Goal: Information Seeking & Learning: Check status

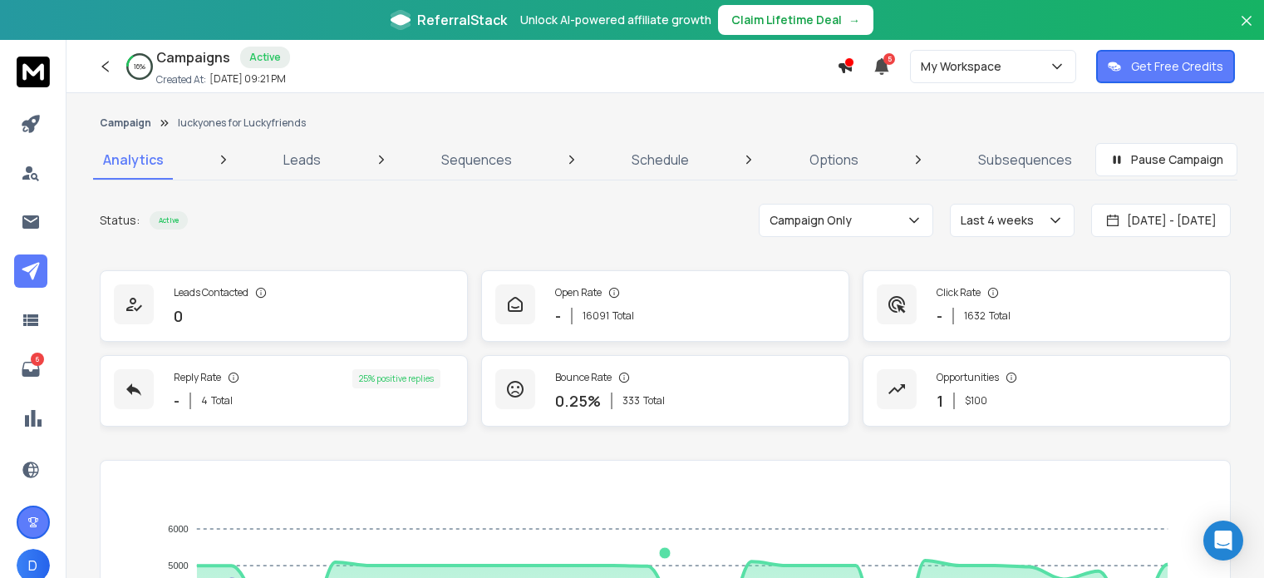
scroll to position [321, 0]
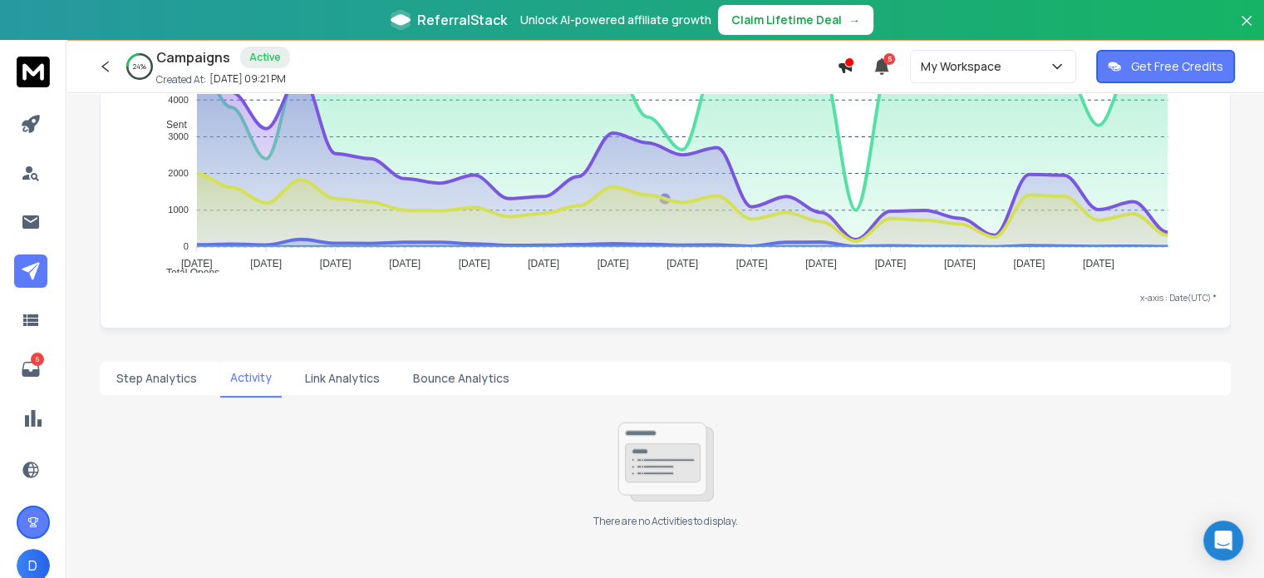
scroll to position [500, 0]
click at [266, 249] on div "Leads Contacted 0 Open Rate - 16074 Total Click Rate - 1625 Total Reply Rate - …" at bounding box center [665, 163] width 1131 height 786
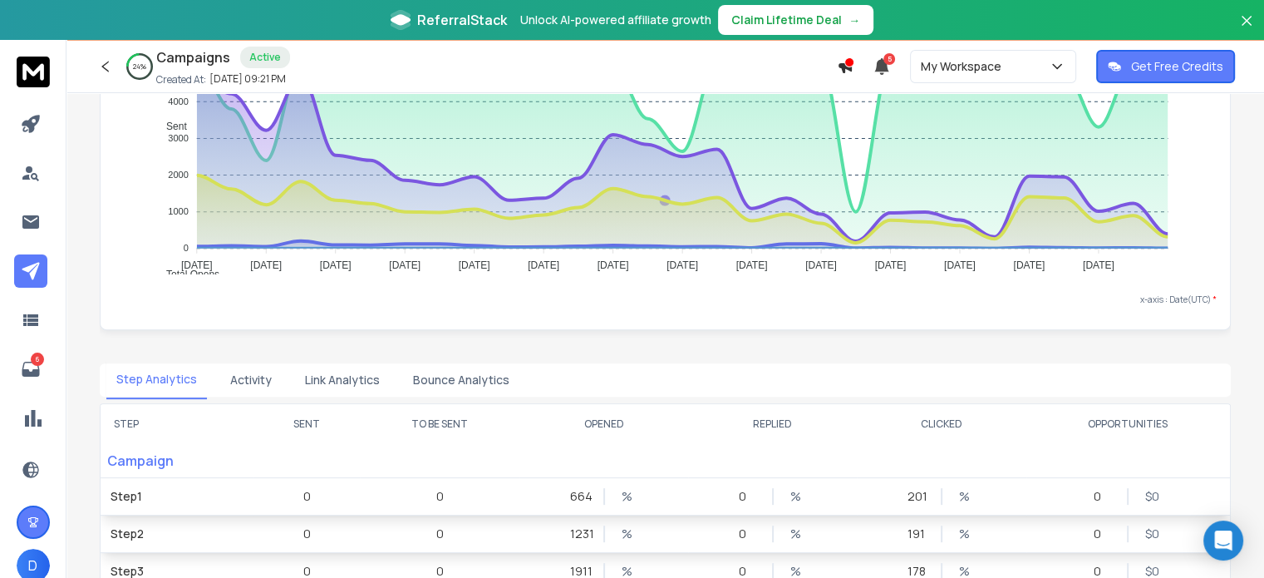
click at [153, 372] on button "Step Analytics" at bounding box center [156, 380] width 101 height 38
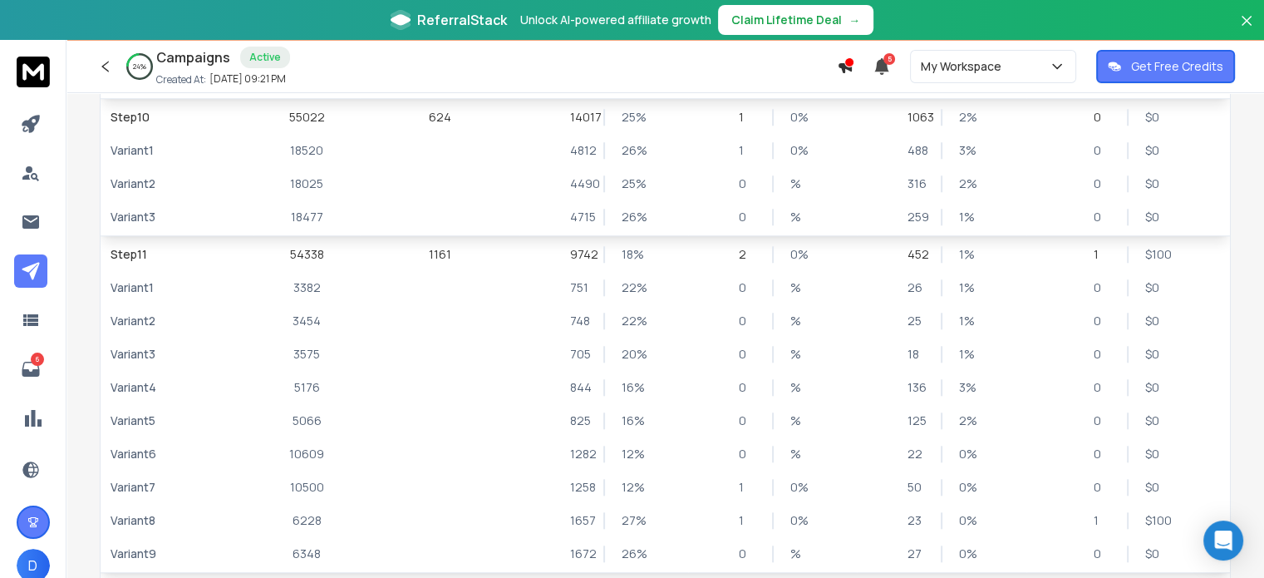
scroll to position [1568, 0]
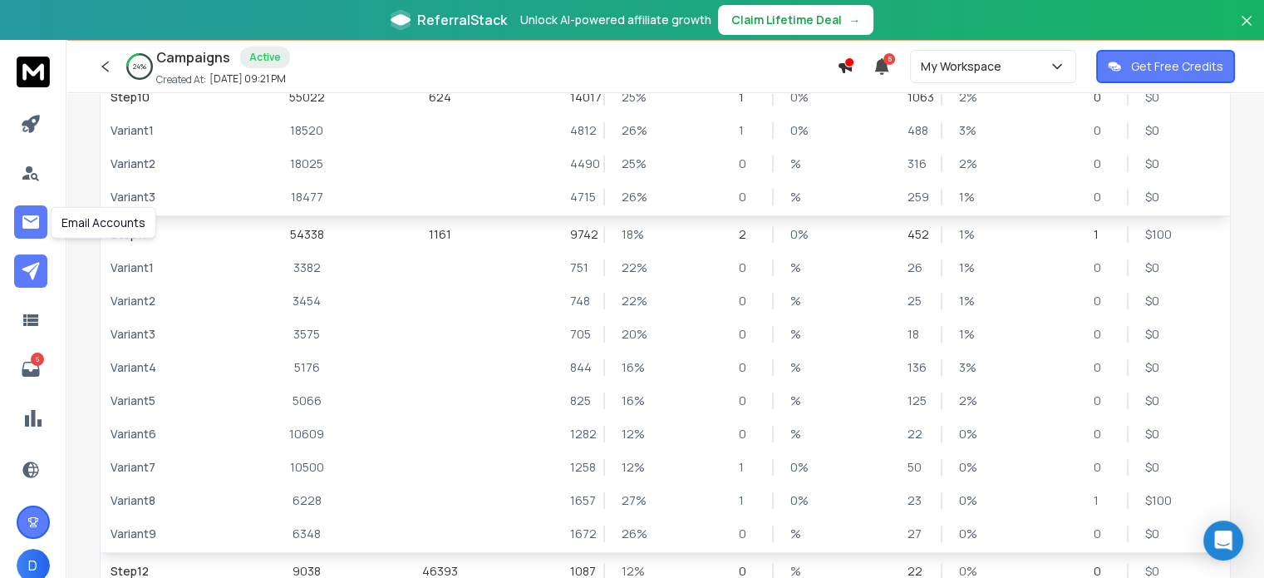
click at [17, 224] on link at bounding box center [30, 221] width 33 height 33
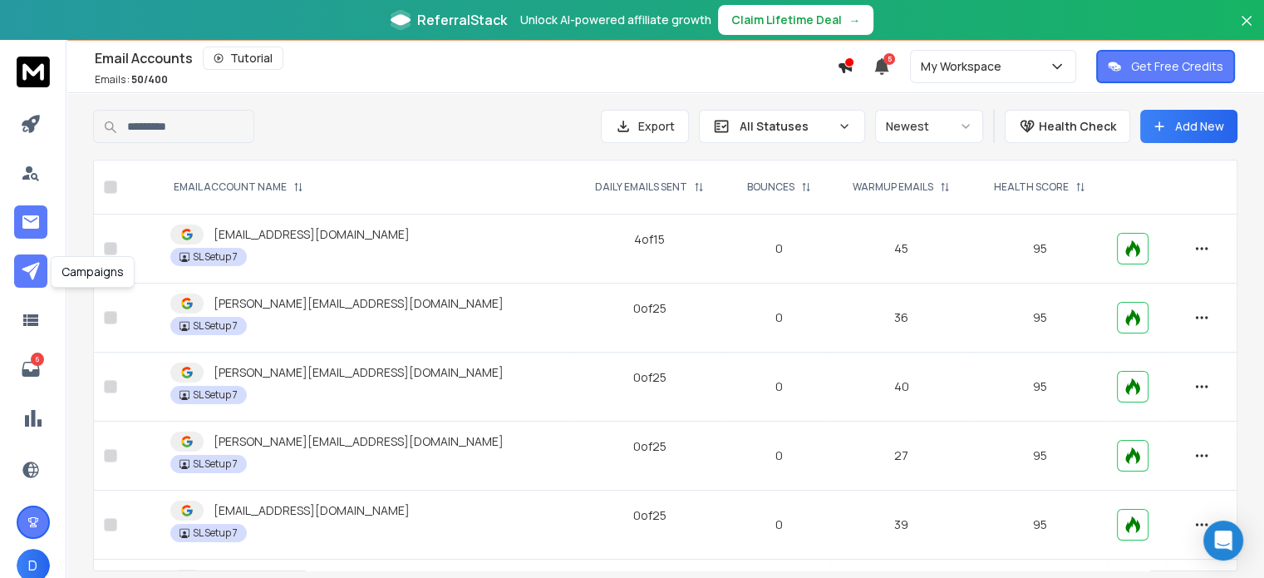
click at [29, 263] on icon at bounding box center [31, 271] width 20 height 20
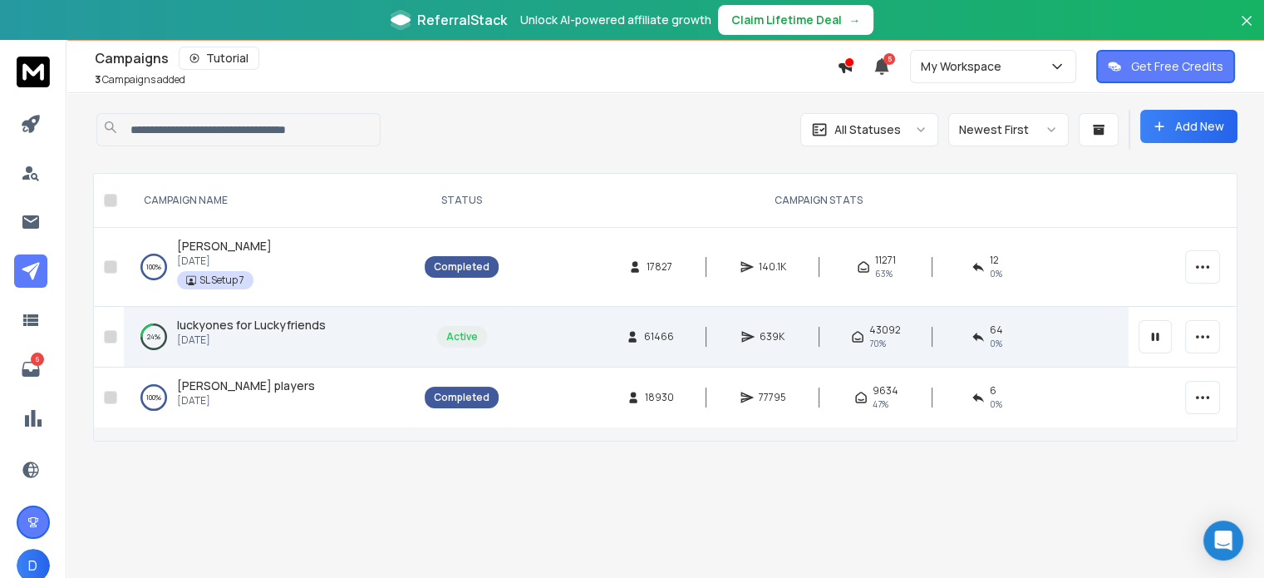
click at [341, 330] on div "24 % luckyones for Luckyfriends 5 months ago" at bounding box center [269, 337] width 258 height 40
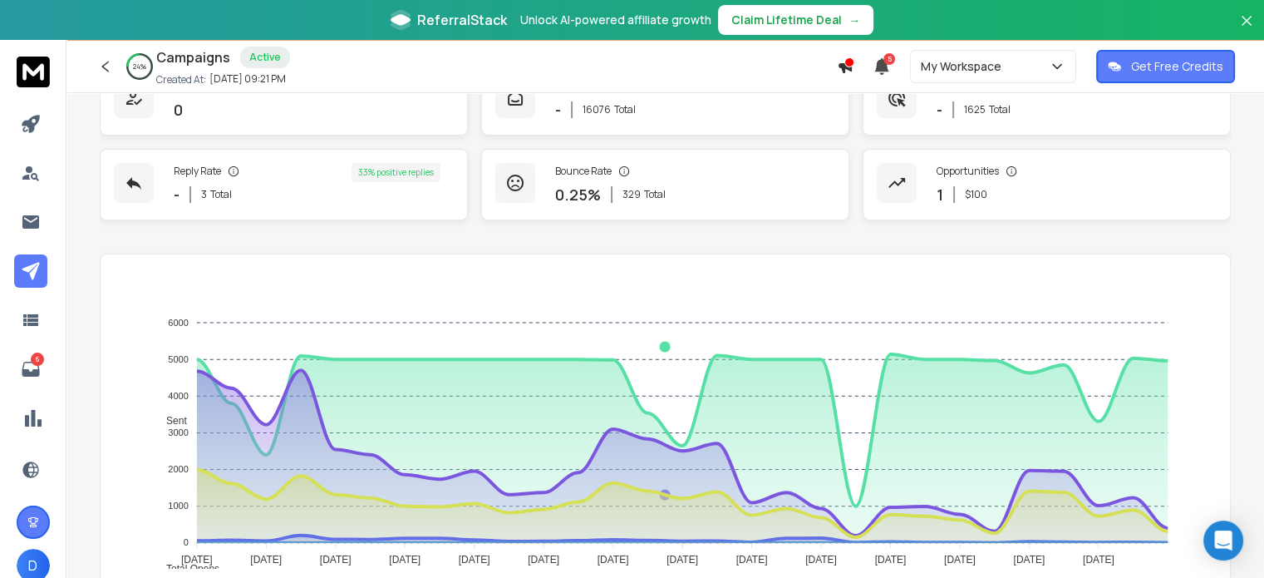
scroll to position [206, 0]
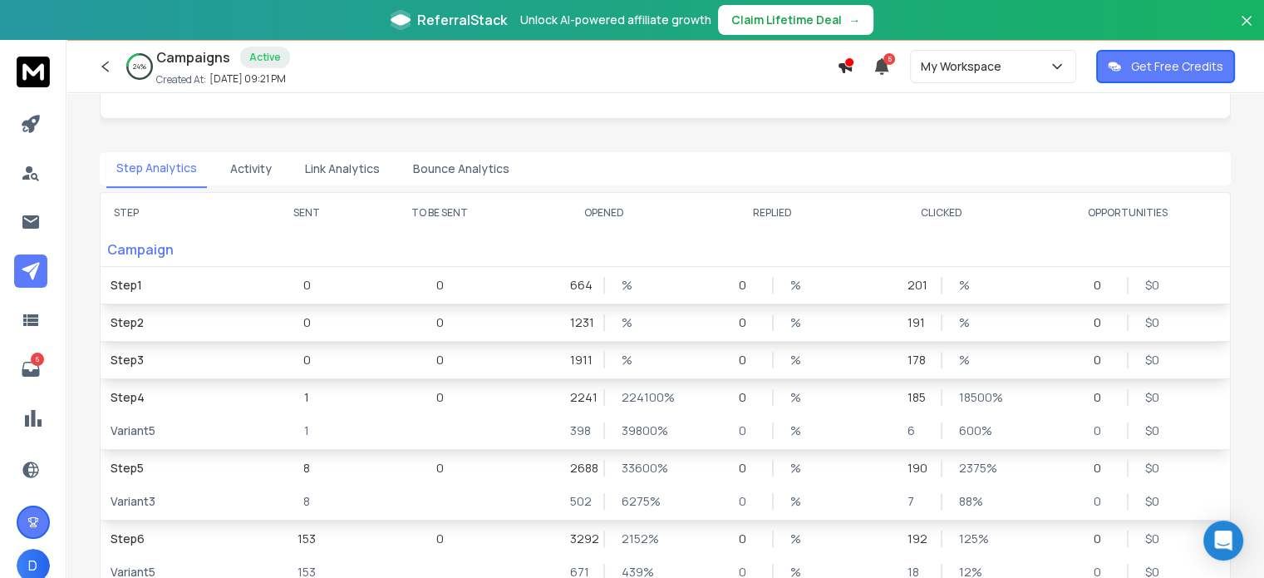
scroll to position [751, 0]
